Goal: Task Accomplishment & Management: Manage account settings

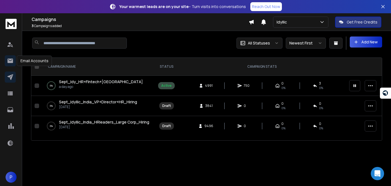
click at [10, 62] on icon at bounding box center [10, 61] width 6 height 4
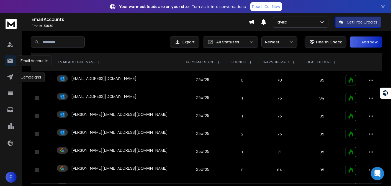
click at [10, 85] on div at bounding box center [11, 93] width 13 height 115
click at [10, 77] on icon at bounding box center [10, 77] width 7 height 7
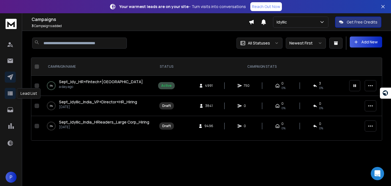
click at [10, 94] on icon at bounding box center [10, 93] width 7 height 7
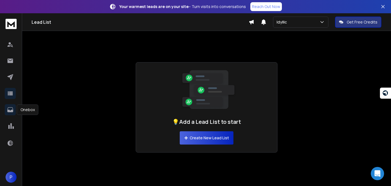
click at [9, 115] on link at bounding box center [10, 109] width 11 height 11
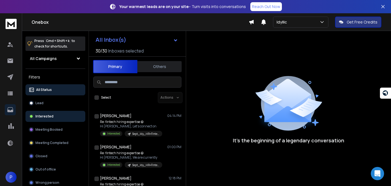
click at [57, 113] on button "Interested" at bounding box center [55, 116] width 60 height 11
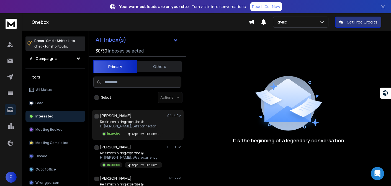
click at [151, 123] on p "Re: fintech hiring expertise @" at bounding box center [131, 122] width 62 height 4
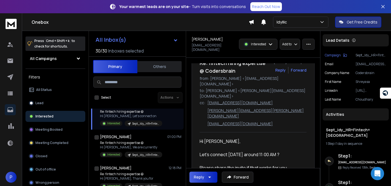
scroll to position [15, 0]
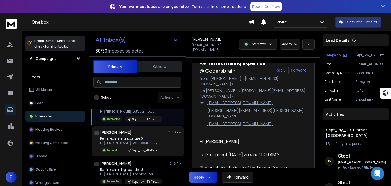
click at [139, 138] on p "Re: fintech hiring expertise @" at bounding box center [131, 138] width 62 height 4
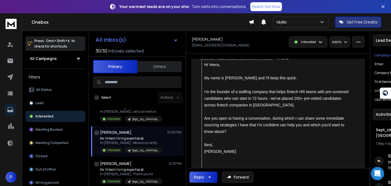
scroll to position [231, 0]
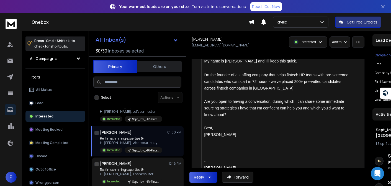
click at [131, 170] on p "Re: fintech hiring expertise @" at bounding box center [131, 170] width 62 height 4
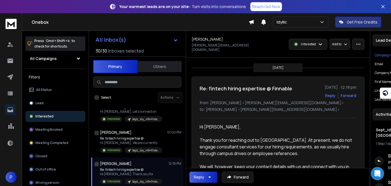
scroll to position [2, 0]
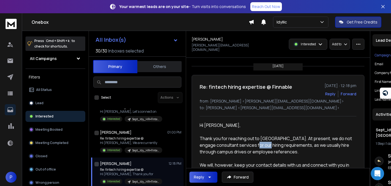
drag, startPoint x: 245, startPoint y: 141, endPoint x: 258, endPoint y: 143, distance: 13.4
click at [258, 143] on div "Thank you for reaching out to [GEOGRAPHIC_DATA]. At present, we do not engage c…" at bounding box center [275, 145] width 152 height 20
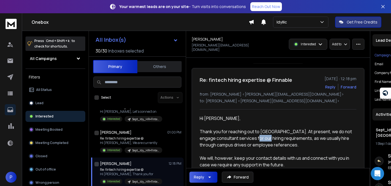
scroll to position [0, 0]
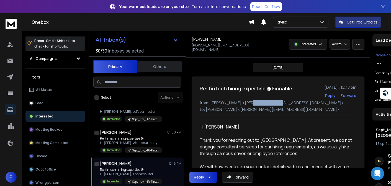
drag, startPoint x: 248, startPoint y: 99, endPoint x: 271, endPoint y: 100, distance: 23.0
click at [271, 100] on p "from: [PERSON_NAME] <[PERSON_NAME][EMAIL_ADDRESS][DOMAIN_NAME]>" at bounding box center [277, 103] width 157 height 6
copy p "[DOMAIN_NAME]"
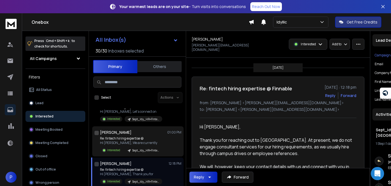
click at [152, 143] on p "Hi [PERSON_NAME], We are currently" at bounding box center [131, 143] width 62 height 4
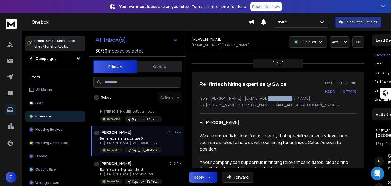
drag, startPoint x: 261, startPoint y: 99, endPoint x: 281, endPoint y: 101, distance: 20.6
click at [281, 101] on p "from: [PERSON_NAME] <[EMAIL_ADDRESS][DOMAIN_NAME]>" at bounding box center [277, 99] width 157 height 6
copy p "[DOMAIN_NAME]"
click at [339, 44] on p "Add to" at bounding box center [336, 42] width 9 height 4
